Goal: Task Accomplishment & Management: Use online tool/utility

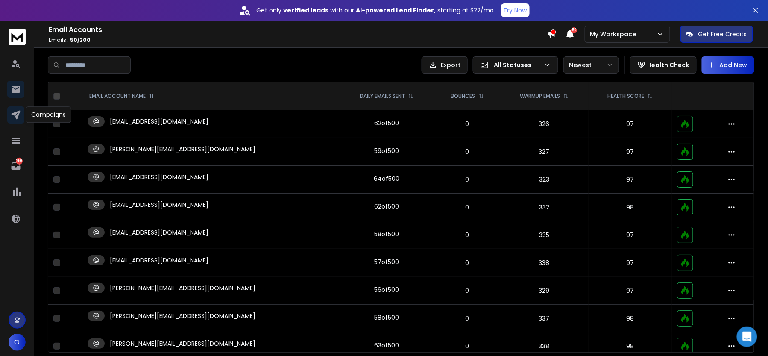
click at [20, 118] on icon at bounding box center [16, 115] width 10 height 10
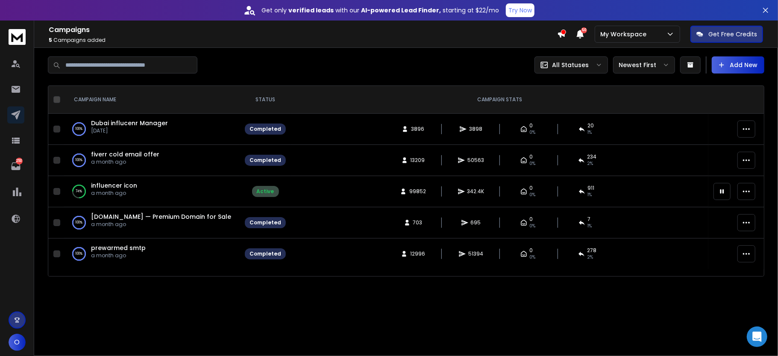
click at [737, 69] on button "Add New" at bounding box center [738, 64] width 53 height 17
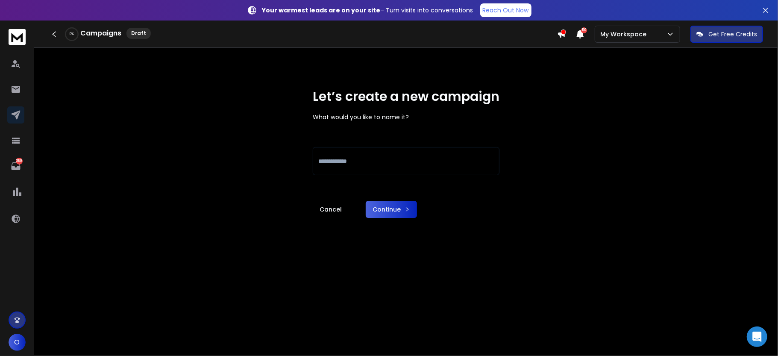
paste input "**********"
type input "**********"
click at [387, 202] on button "Continue" at bounding box center [391, 209] width 51 height 17
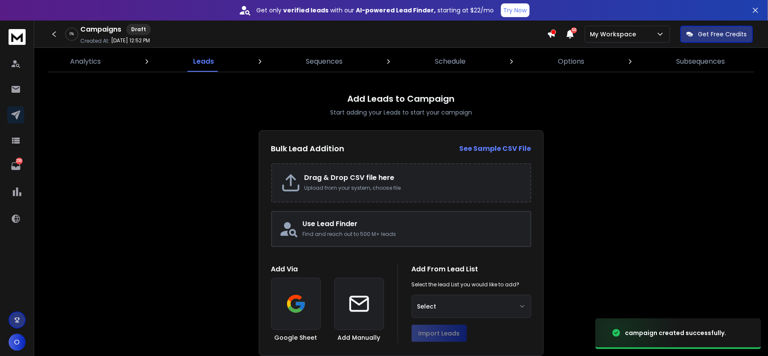
scroll to position [32, 0]
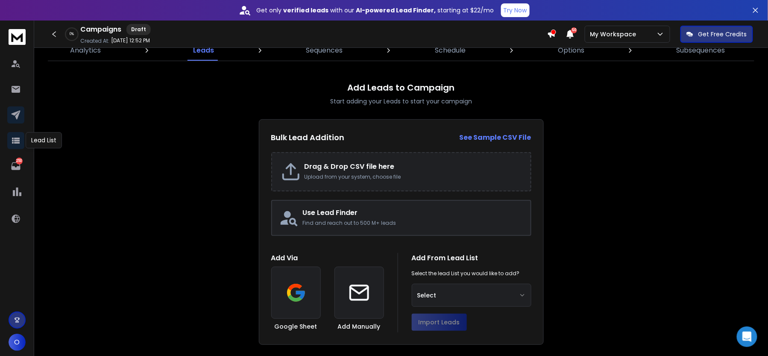
click at [9, 141] on link at bounding box center [15, 140] width 17 height 17
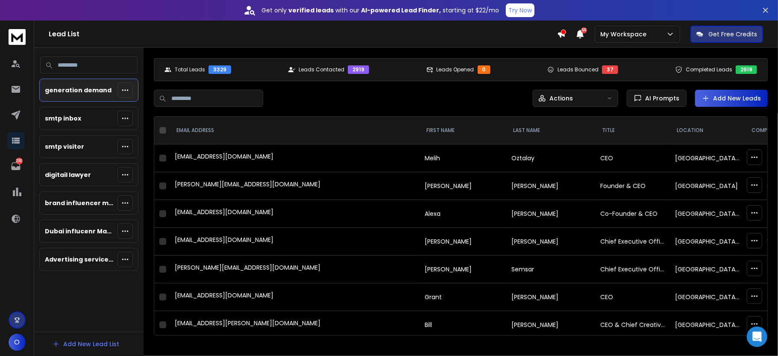
click at [718, 98] on link "Add New Leads" at bounding box center [731, 98] width 59 height 9
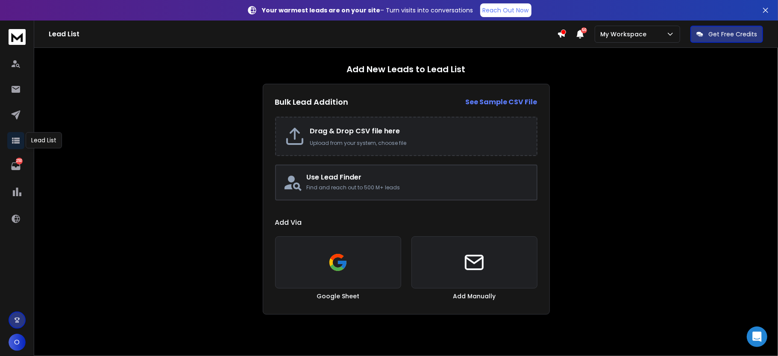
click at [14, 138] on icon at bounding box center [16, 140] width 10 height 10
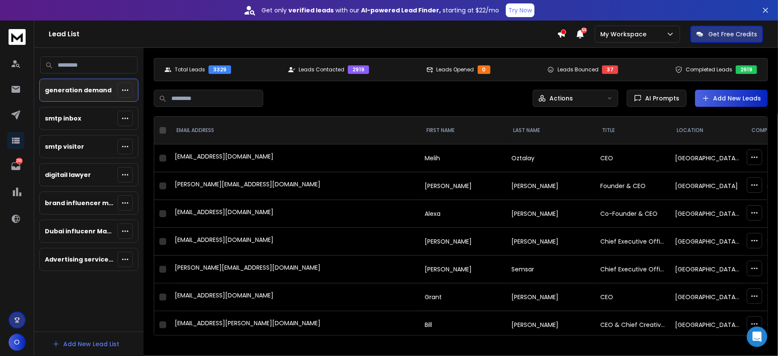
click at [89, 345] on button "Add New Lead List" at bounding box center [85, 343] width 81 height 17
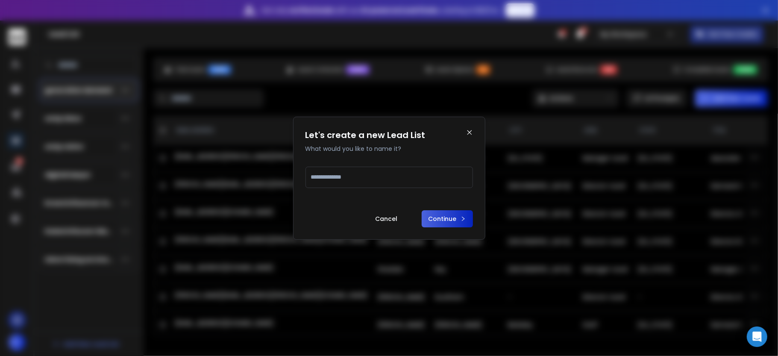
paste input "**********"
type input "**********"
click at [450, 212] on button "Continue" at bounding box center [447, 218] width 51 height 17
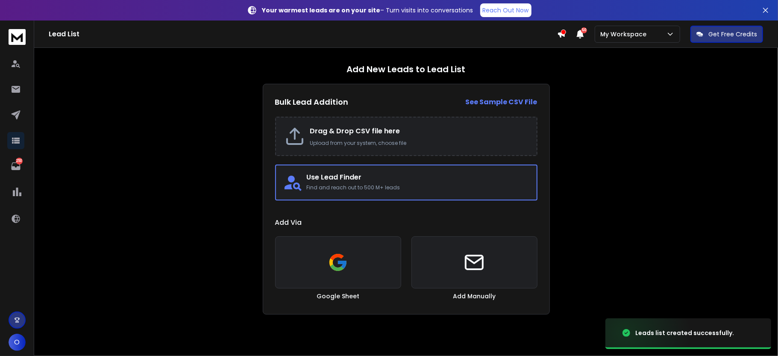
click at [375, 178] on h2 "Use Lead Finder" at bounding box center [418, 177] width 223 height 10
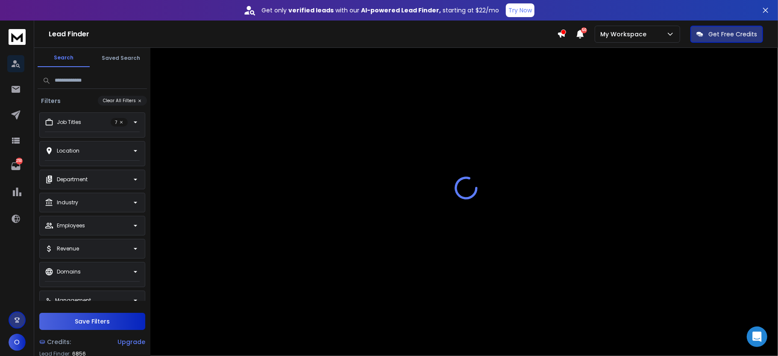
click at [127, 103] on button "Clear All Filters" at bounding box center [122, 101] width 49 height 10
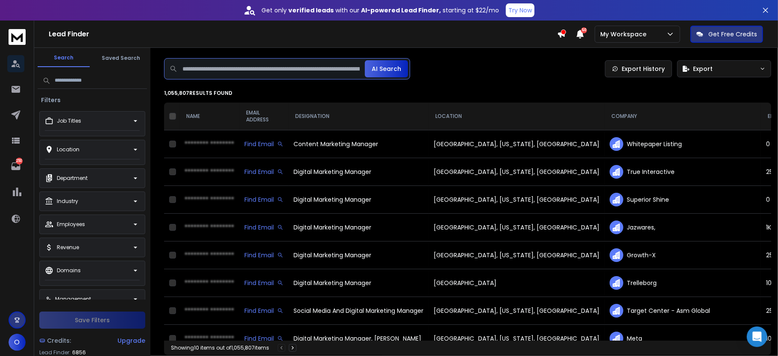
click at [290, 67] on textarea at bounding box center [270, 68] width 177 height 17
paste textarea "**********"
click at [184, 69] on textarea "**********" at bounding box center [265, 68] width 166 height 17
click at [238, 62] on textarea "**********" at bounding box center [265, 68] width 166 height 17
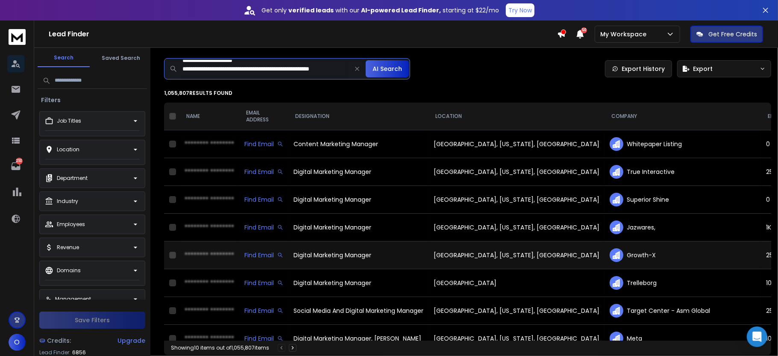
scroll to position [21, 0]
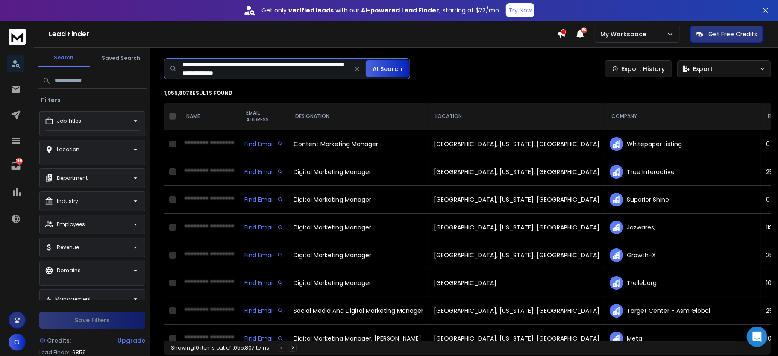
type textarea "**********"
click at [374, 66] on button "AI Search" at bounding box center [387, 68] width 43 height 17
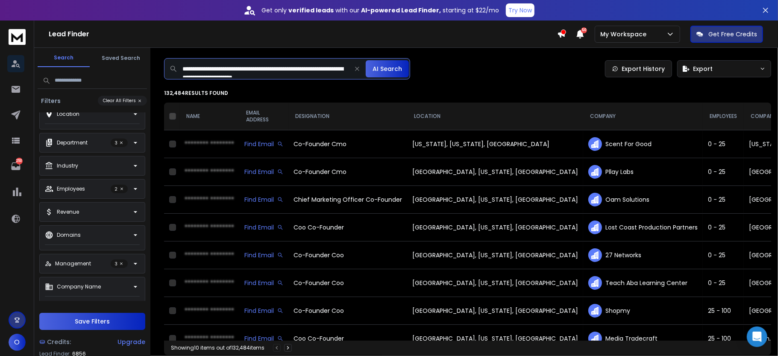
scroll to position [57, 0]
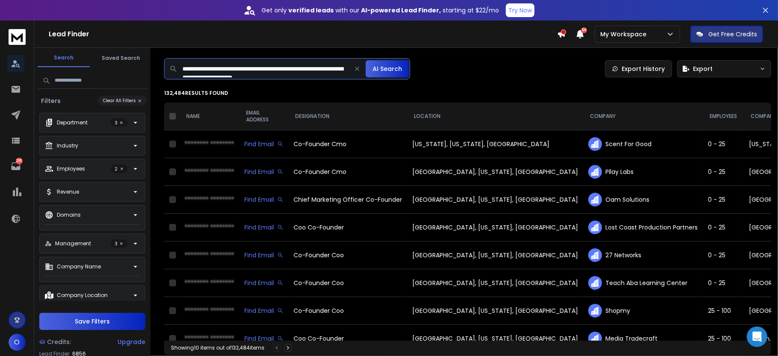
click at [132, 170] on icon at bounding box center [135, 168] width 9 height 9
click at [131, 122] on icon at bounding box center [135, 122] width 9 height 9
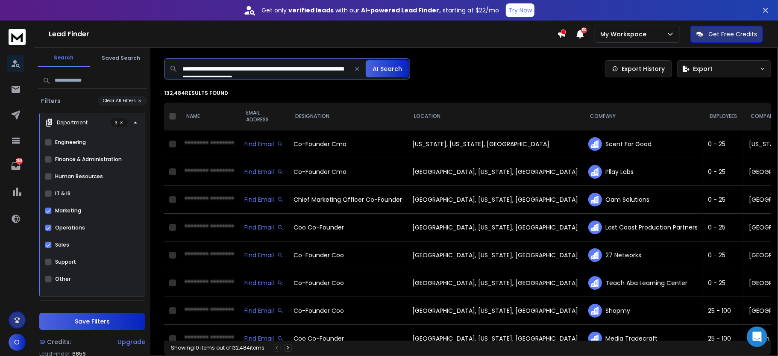
click at [48, 159] on Administration "Finance & Administration" at bounding box center [48, 159] width 7 height 7
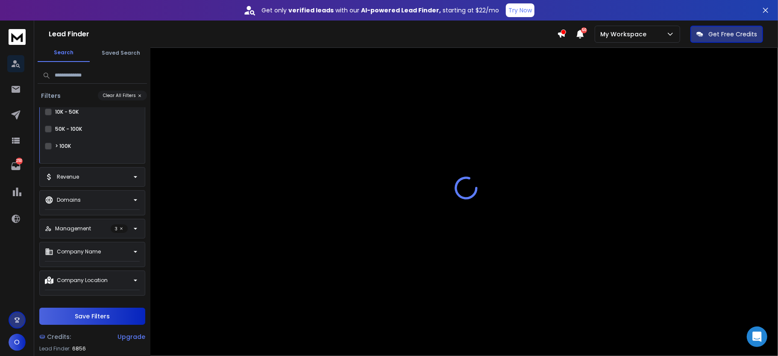
scroll to position [7, 0]
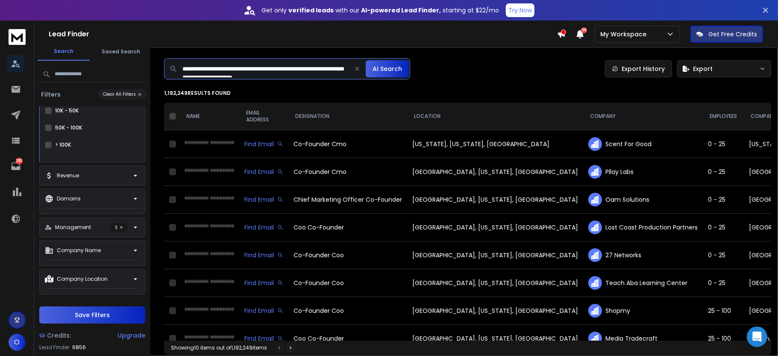
click at [131, 230] on icon at bounding box center [135, 227] width 9 height 9
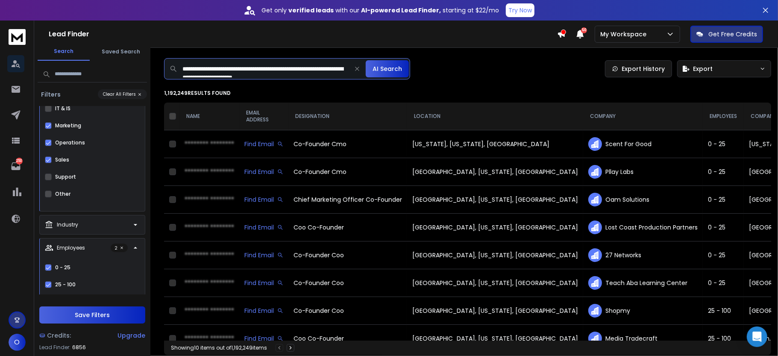
scroll to position [0, 0]
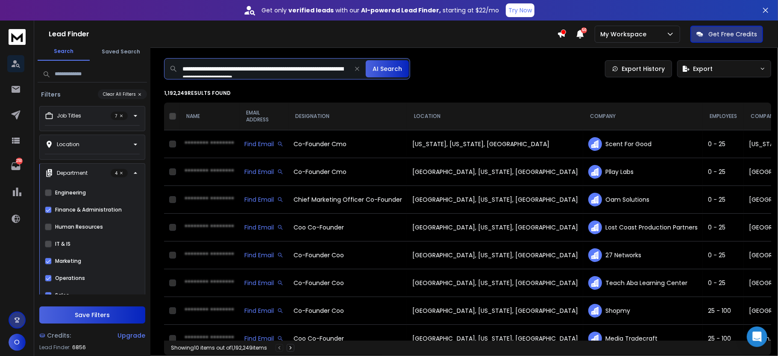
click at [131, 144] on icon at bounding box center [135, 144] width 9 height 9
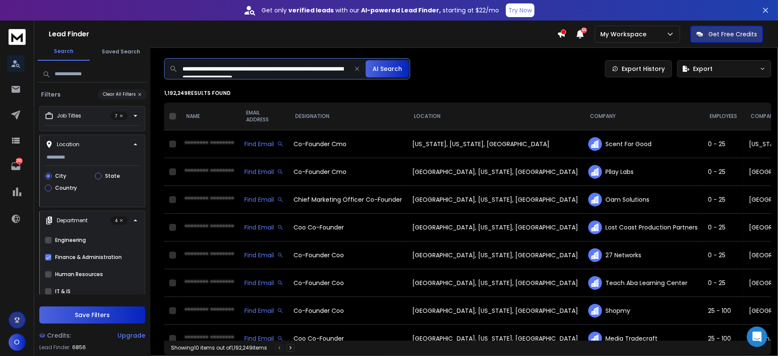
click at [60, 188] on label "Country" at bounding box center [66, 188] width 22 height 7
click at [52, 188] on button "Country" at bounding box center [48, 188] width 7 height 7
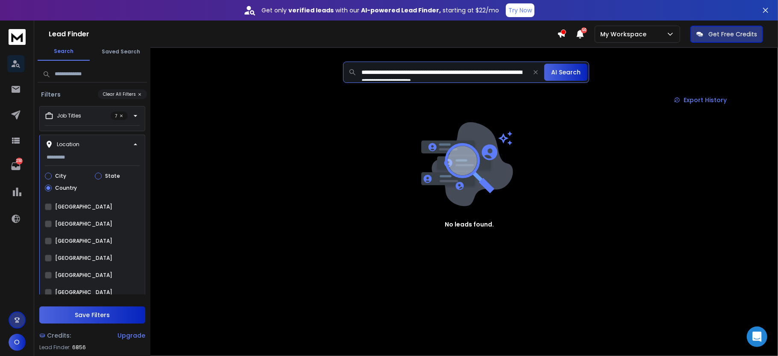
click at [48, 207] on States "United States" at bounding box center [48, 206] width 7 height 7
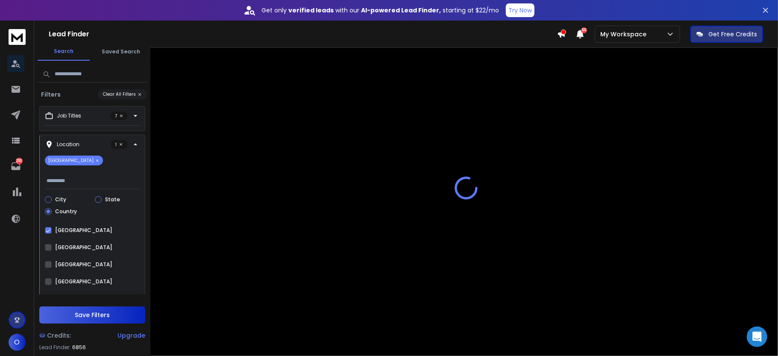
click at [46, 247] on Kingdom "United Kingdom" at bounding box center [48, 247] width 7 height 7
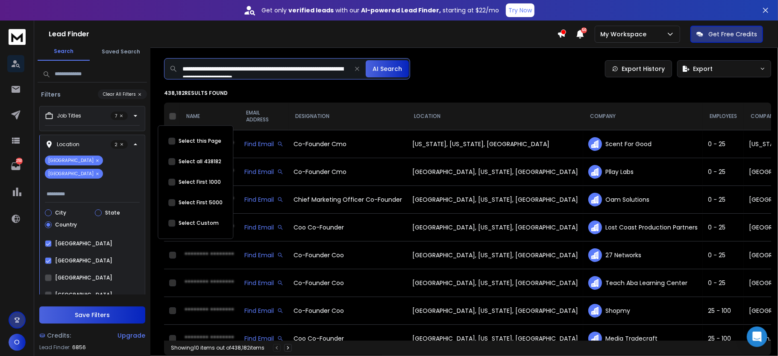
click at [172, 115] on button "Select this Page" at bounding box center [172, 116] width 7 height 7
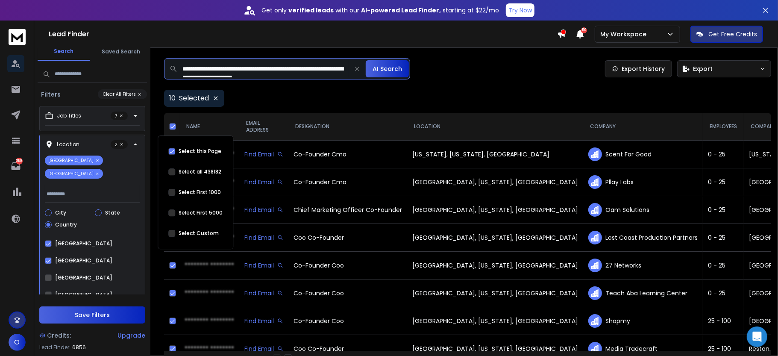
click at [172, 229] on div "Select Custom" at bounding box center [195, 233] width 54 height 17
click at [172, 231] on button "Select this Page" at bounding box center [171, 233] width 7 height 7
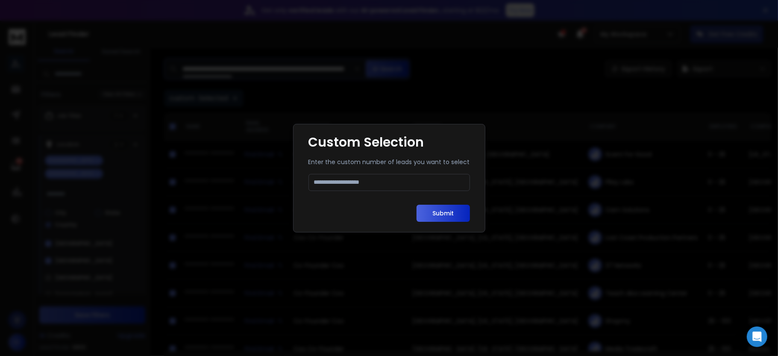
type input "****"
click at [432, 213] on button "Submit" at bounding box center [442, 213] width 53 height 17
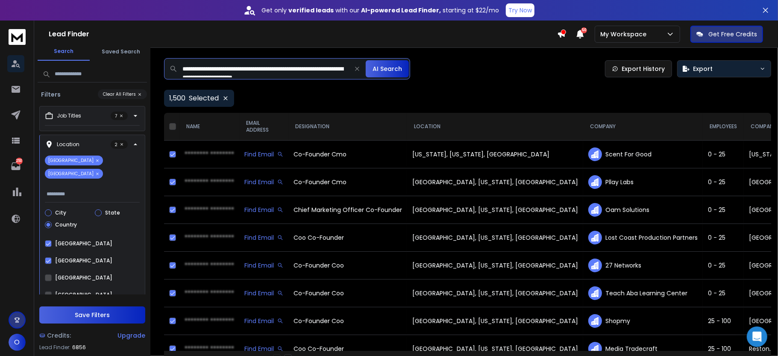
click at [737, 70] on div "Export" at bounding box center [719, 68] width 73 height 9
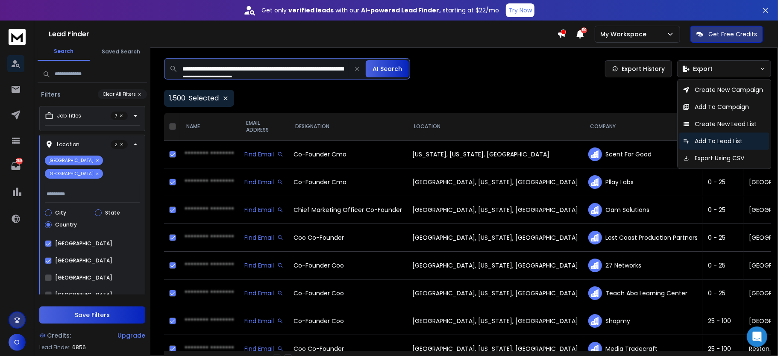
click at [722, 138] on p "Add To Lead List" at bounding box center [718, 141] width 51 height 12
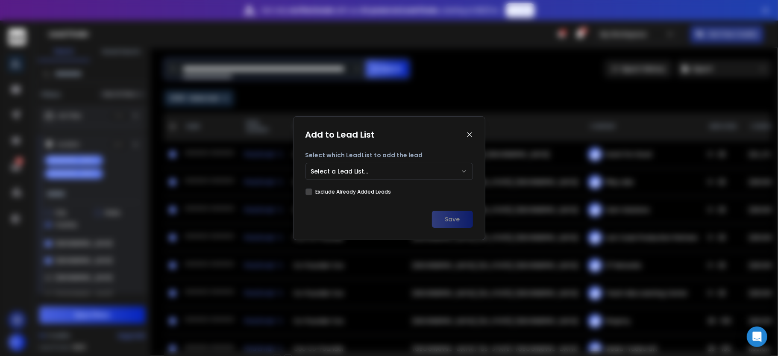
click at [441, 175] on button "Select a Lead List..." at bounding box center [388, 171] width 167 height 17
click at [344, 188] on label "Exclude Already Added Leads" at bounding box center [354, 191] width 76 height 7
click at [312, 188] on button "Exclude Already Added Leads" at bounding box center [308, 191] width 7 height 7
click at [448, 224] on button "Save" at bounding box center [452, 219] width 41 height 17
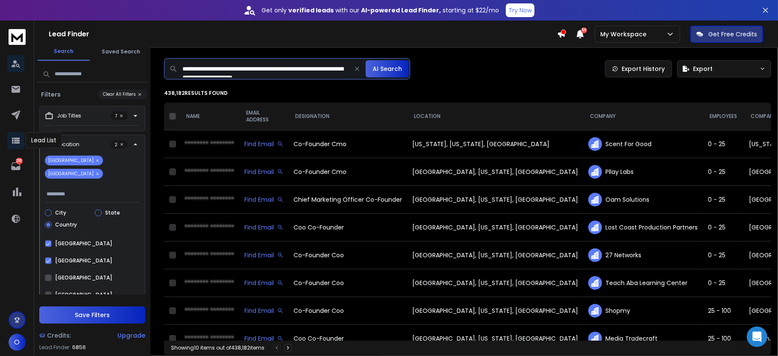
click at [18, 138] on icon at bounding box center [16, 141] width 8 height 6
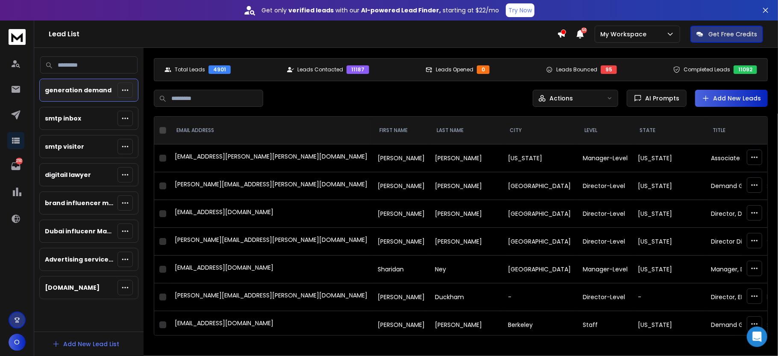
click at [65, 292] on p "pixeldefi.com" at bounding box center [72, 287] width 55 height 9
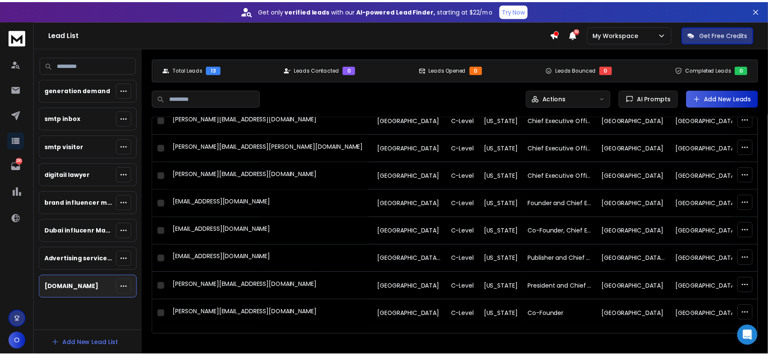
scroll to position [188, 0]
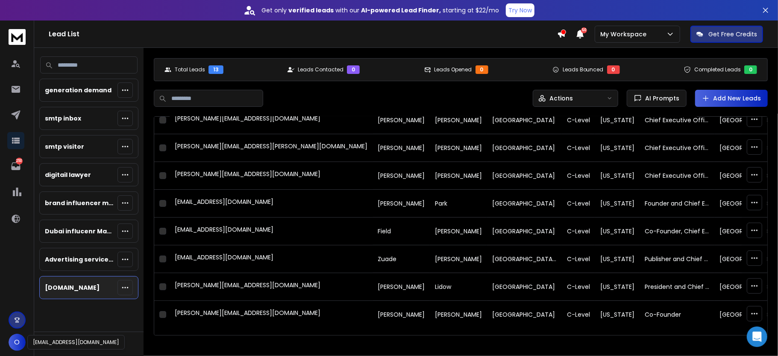
click at [18, 343] on span "O" at bounding box center [17, 342] width 17 height 17
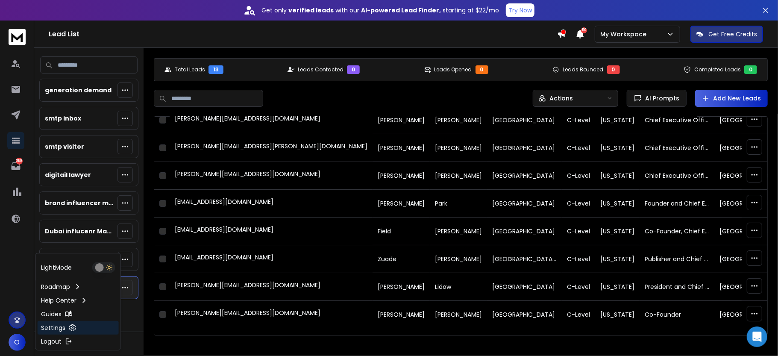
click at [62, 325] on p "Settings" at bounding box center [53, 327] width 24 height 9
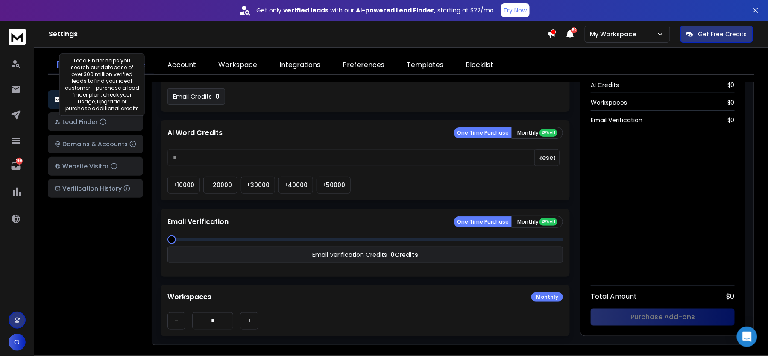
click at [100, 120] on circle "button" at bounding box center [103, 122] width 6 height 6
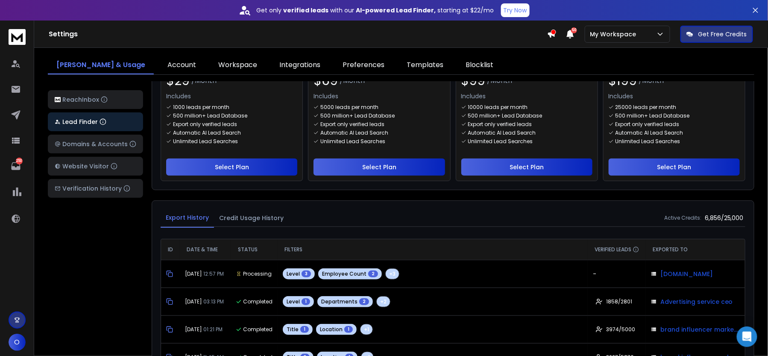
scroll to position [43, 0]
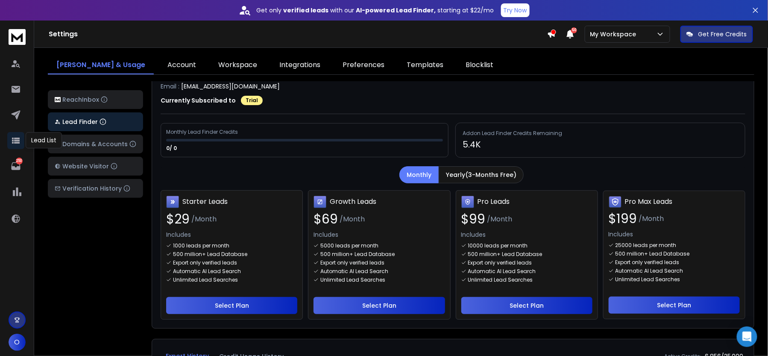
click at [20, 140] on icon at bounding box center [16, 140] width 10 height 10
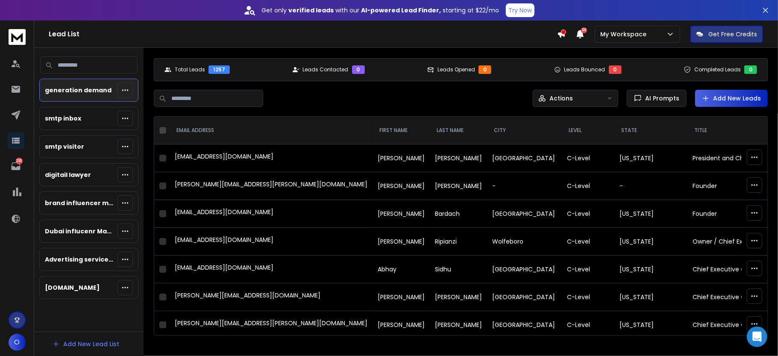
click at [88, 293] on div "pixeldefi.com" at bounding box center [88, 287] width 99 height 23
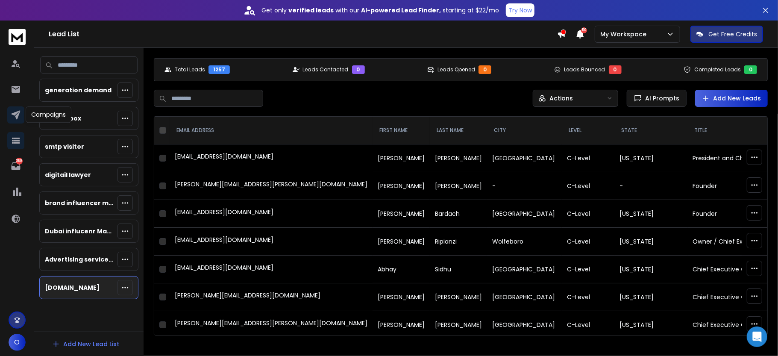
click at [18, 120] on icon at bounding box center [16, 115] width 10 height 10
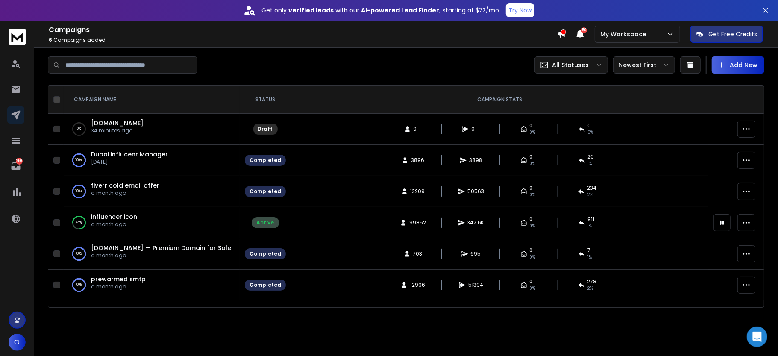
click at [108, 129] on p "34 minutes ago" at bounding box center [117, 130] width 53 height 7
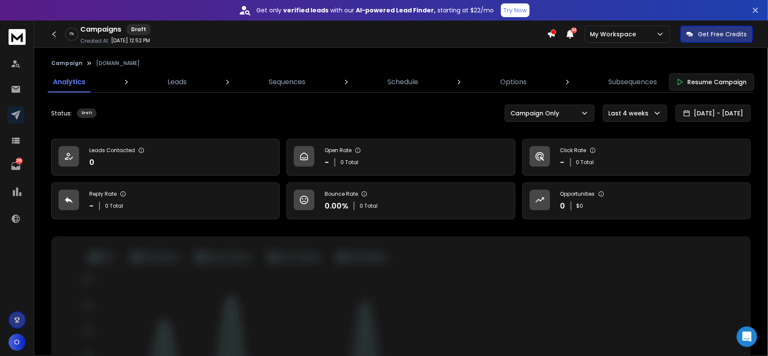
click at [179, 70] on div "Campaign pixeldefi.com Analytics Leads Sequences Schedule Options Subsequences …" at bounding box center [401, 74] width 706 height 36
click at [181, 82] on div "Analytics Leads Sequences Schedule Options Subsequences" at bounding box center [355, 82] width 615 height 21
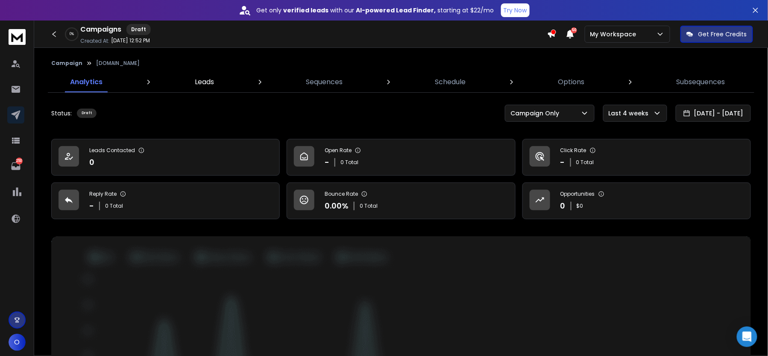
click at [210, 82] on p "Leads" at bounding box center [204, 82] width 19 height 10
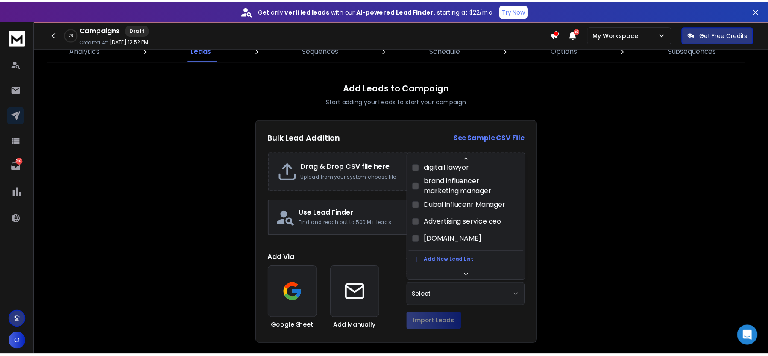
scroll to position [48, 0]
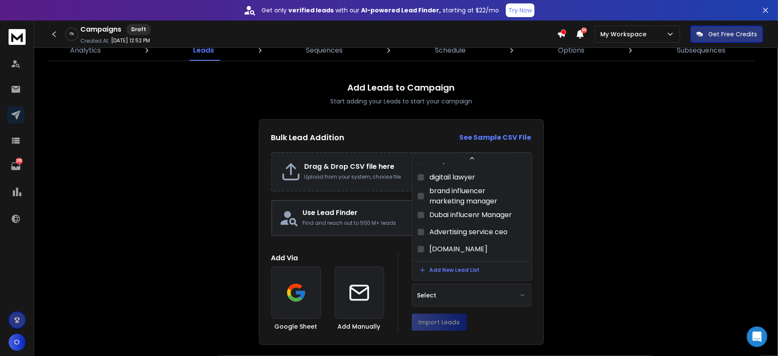
click at [463, 249] on div "pixeldefi.com" at bounding box center [458, 249] width 58 height 10
click at [432, 322] on button "Import Leads" at bounding box center [439, 321] width 55 height 17
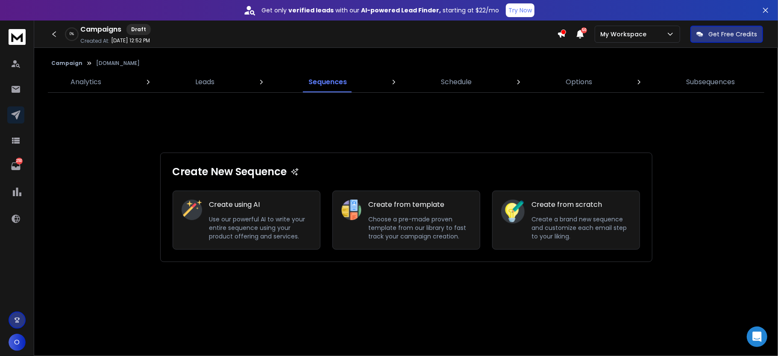
click at [572, 231] on p "Create a brand new sequence and customize each email step to your liking." at bounding box center [580, 228] width 99 height 26
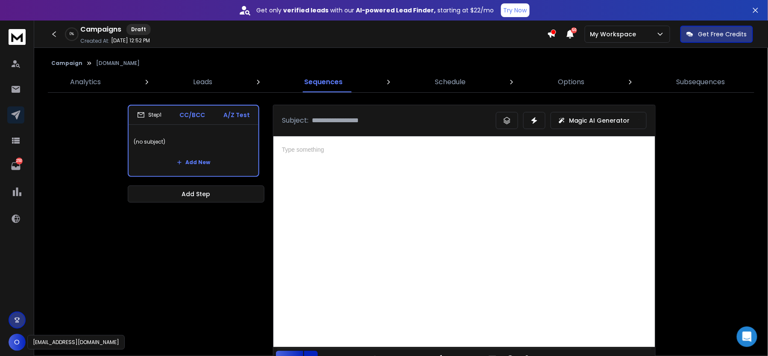
click at [11, 342] on span "O" at bounding box center [17, 342] width 17 height 17
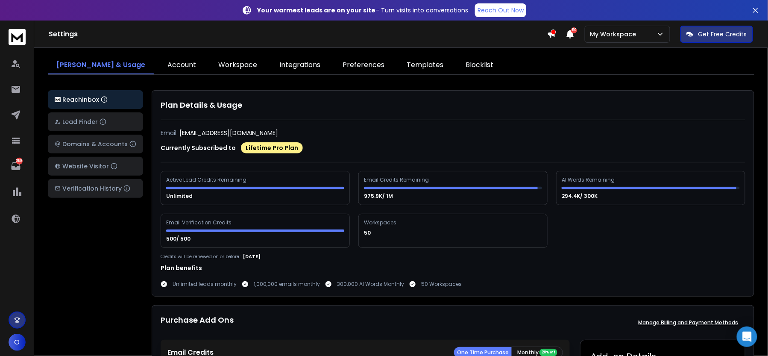
click at [159, 67] on link "Account" at bounding box center [182, 65] width 46 height 18
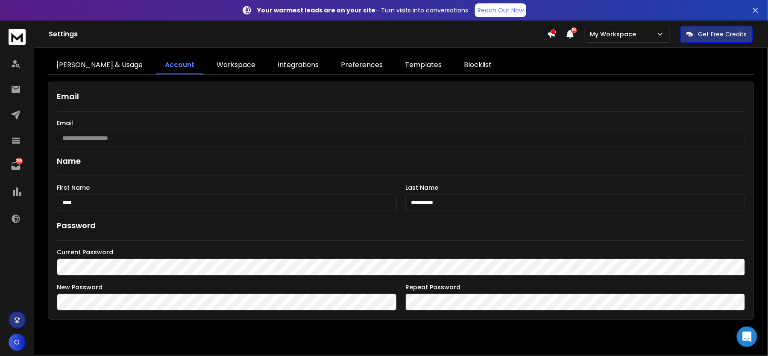
click at [208, 64] on link "Workspace" at bounding box center [236, 65] width 56 height 18
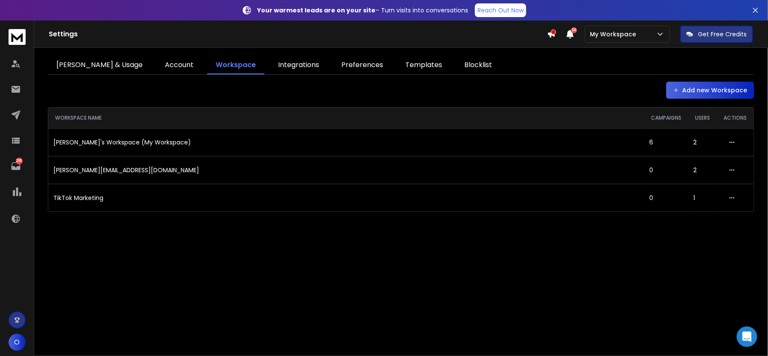
click at [269, 66] on link "Integrations" at bounding box center [298, 65] width 58 height 18
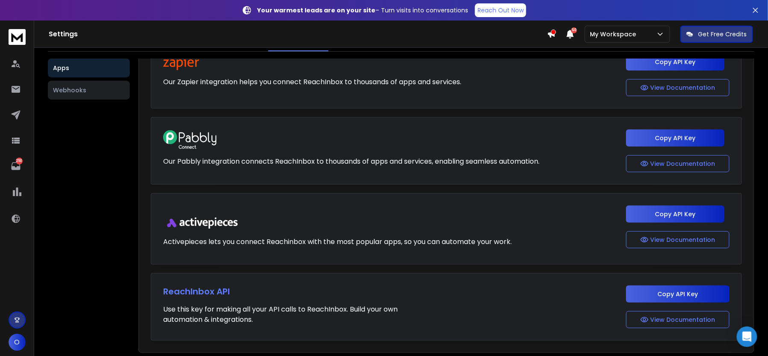
scroll to position [35, 0]
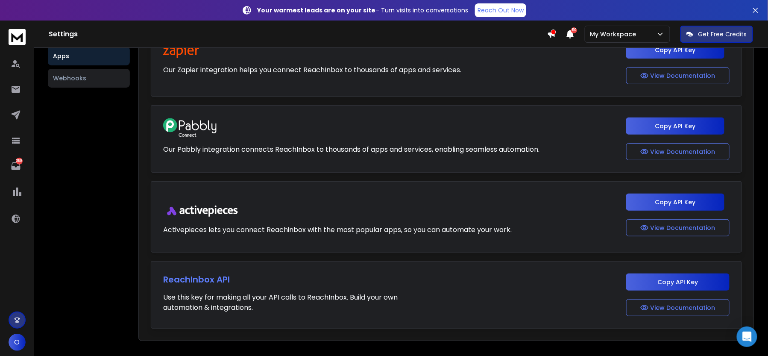
drag, startPoint x: 242, startPoint y: 207, endPoint x: 190, endPoint y: 209, distance: 51.7
click at [190, 209] on icon at bounding box center [264, 196] width 203 height 41
drag, startPoint x: 155, startPoint y: 228, endPoint x: 205, endPoint y: 232, distance: 50.2
click at [205, 232] on div "Integrate With Popular Apps Supercharge your workflow and connect the tool you …" at bounding box center [446, 117] width 616 height 447
copy p "Activepieces"
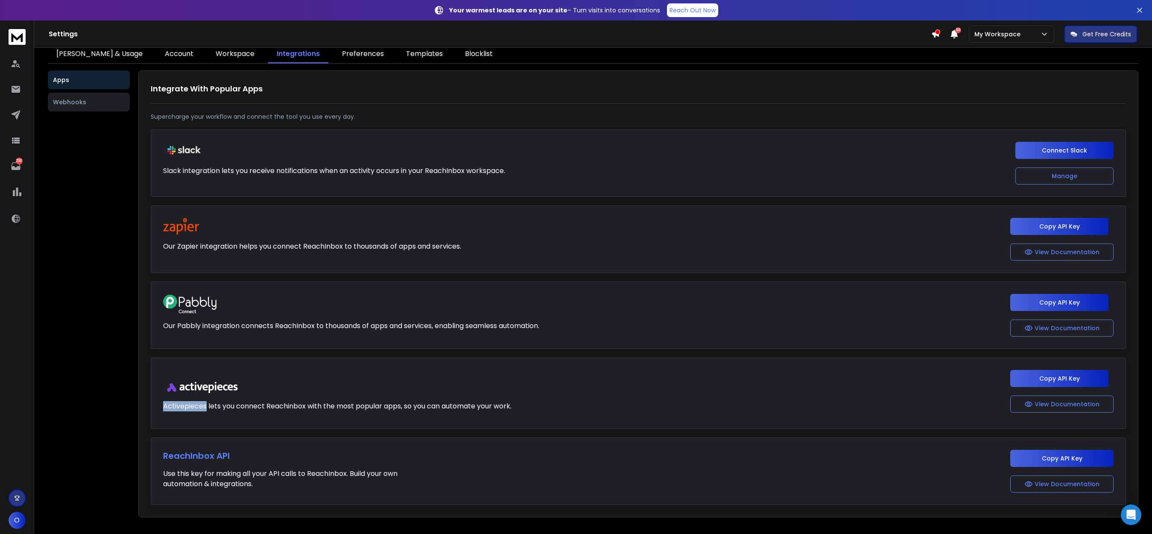
scroll to position [0, 0]
